Goal: Task Accomplishment & Management: Manage account settings

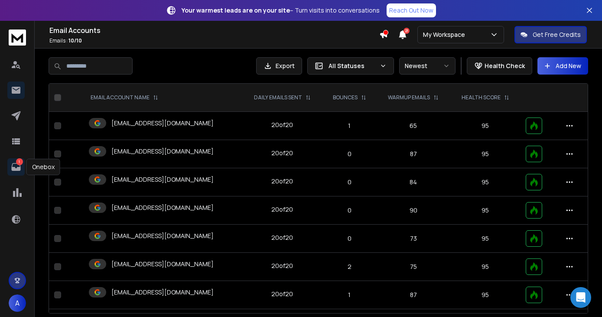
click at [19, 165] on p "1" at bounding box center [19, 161] width 7 height 7
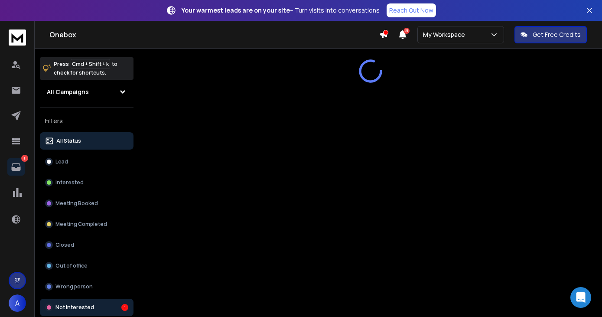
click at [86, 303] on button "Not Interested 1" at bounding box center [87, 307] width 94 height 17
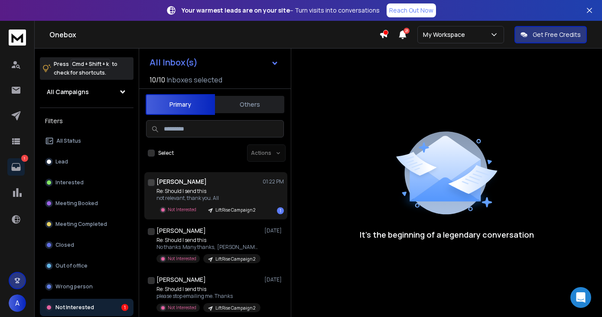
click at [208, 188] on p "Re: Should I send this" at bounding box center [209, 191] width 104 height 7
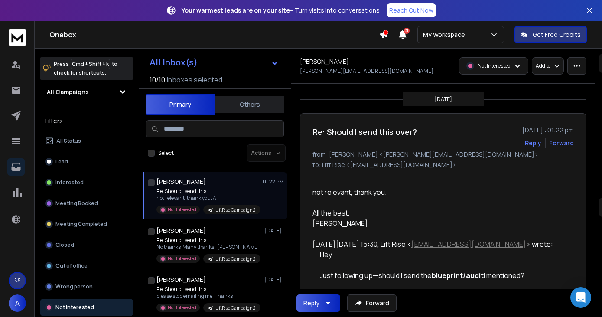
click at [577, 67] on icon "button" at bounding box center [577, 66] width 8 height 8
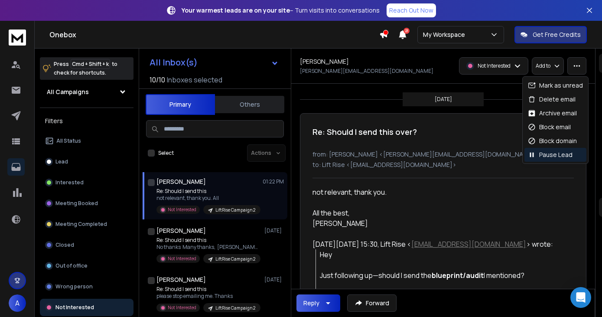
click at [548, 155] on div "Pause Lead" at bounding box center [550, 154] width 45 height 9
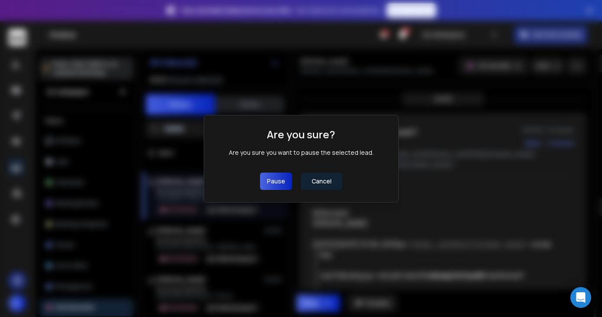
click at [256, 195] on div "Are you sure? Are you sure you want to pause the selected lead. Pause Cancel" at bounding box center [301, 159] width 195 height 88
click at [271, 192] on div "Are you sure? Are you sure you want to pause the selected lead. Pause Cancel" at bounding box center [301, 159] width 195 height 88
click at [262, 187] on button "Pause" at bounding box center [276, 181] width 32 height 17
